Goal: Task Accomplishment & Management: Manage account settings

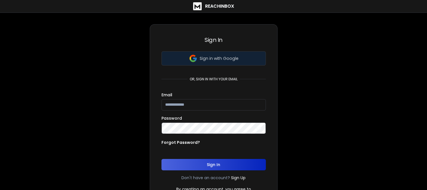
type input "**********"
click at [190, 54] on icon at bounding box center [193, 58] width 9 height 9
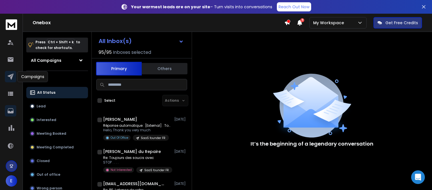
click at [11, 79] on icon at bounding box center [10, 77] width 6 height 6
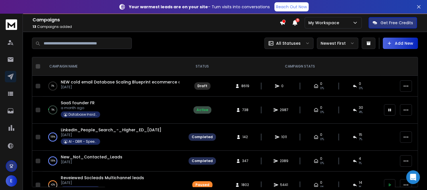
click at [78, 102] on span "SaaS founder FR" at bounding box center [78, 103] width 34 height 6
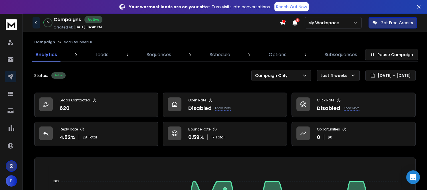
click at [35, 22] on icon at bounding box center [36, 22] width 5 height 5
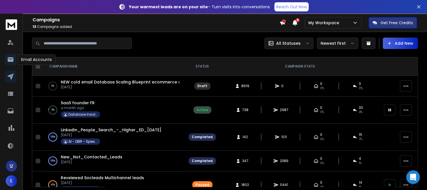
click at [10, 60] on icon at bounding box center [11, 59] width 6 height 5
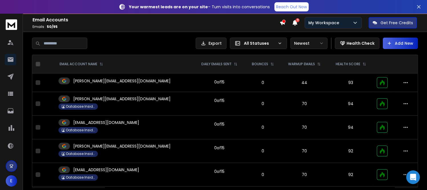
click at [327, 22] on p "My Workspace" at bounding box center [325, 23] width 33 height 6
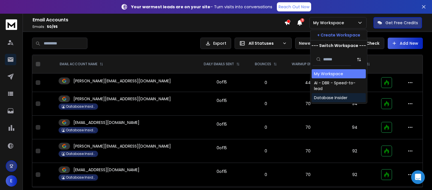
click at [320, 98] on div "Database Insider" at bounding box center [330, 98] width 33 height 6
